Goal: Navigation & Orientation: Find specific page/section

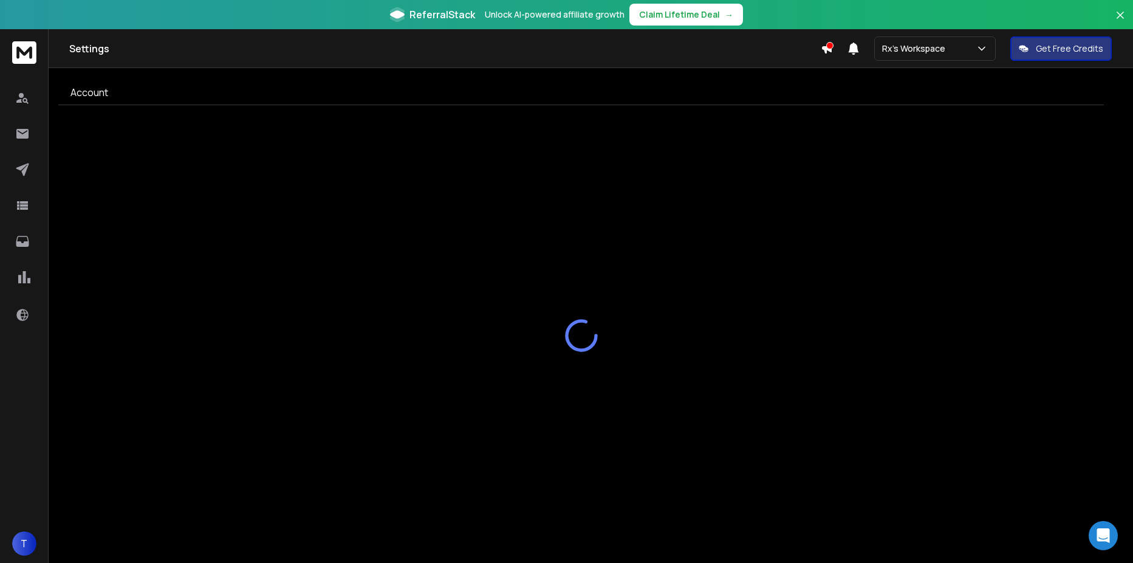
drag, startPoint x: 169, startPoint y: 158, endPoint x: 160, endPoint y: 155, distance: 9.6
click at [165, 157] on div at bounding box center [581, 335] width 1046 height 426
click at [26, 93] on icon at bounding box center [22, 98] width 15 height 15
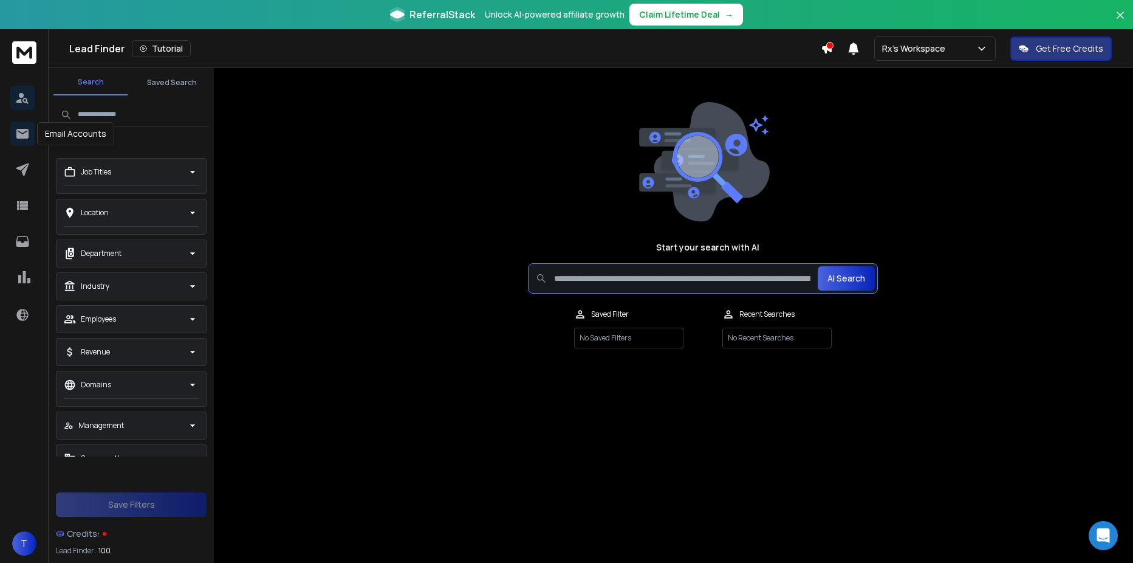
click at [18, 135] on icon at bounding box center [22, 134] width 12 height 10
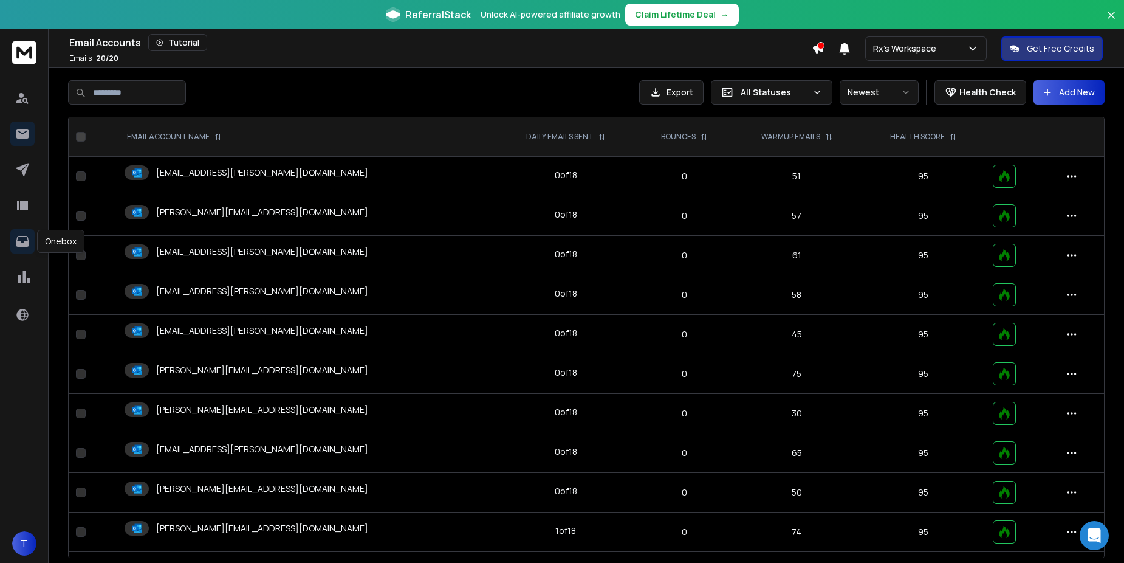
click at [20, 236] on icon at bounding box center [22, 241] width 13 height 11
